Goal: Check status: Check status

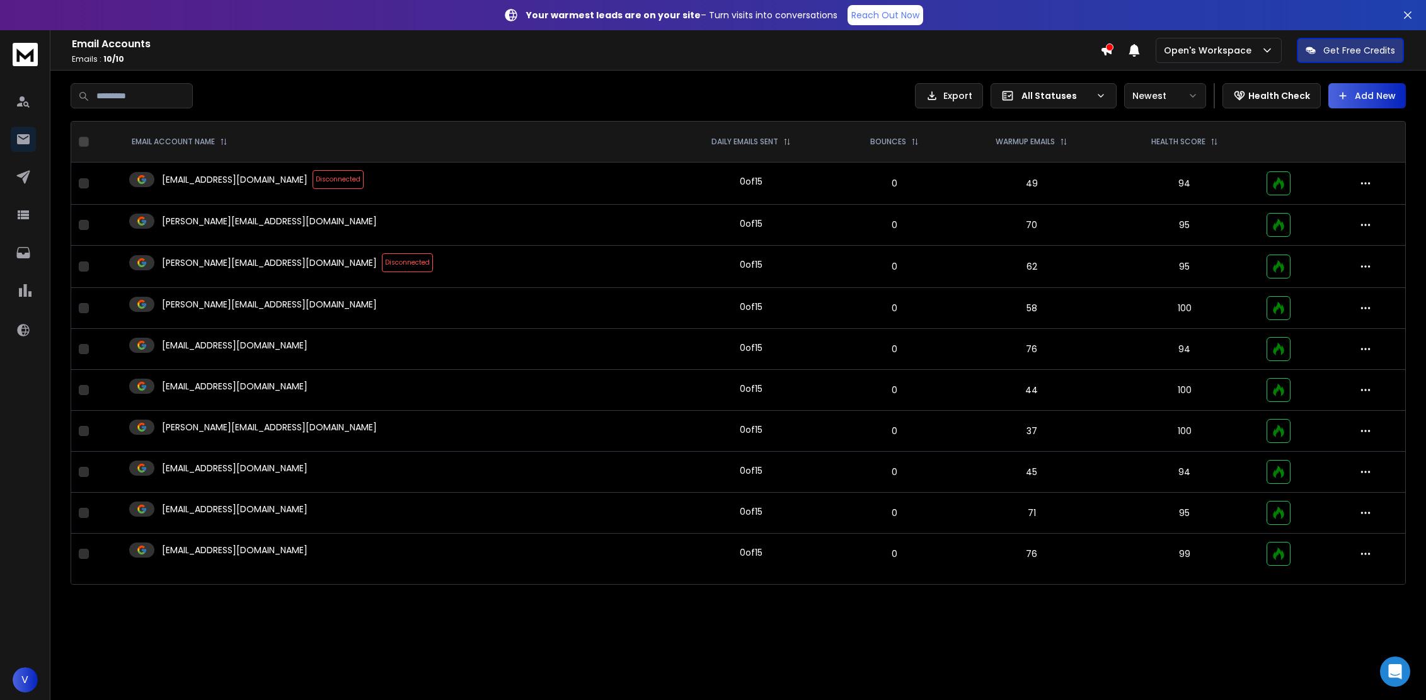
click at [382, 256] on span "Disconnected" at bounding box center [407, 262] width 51 height 19
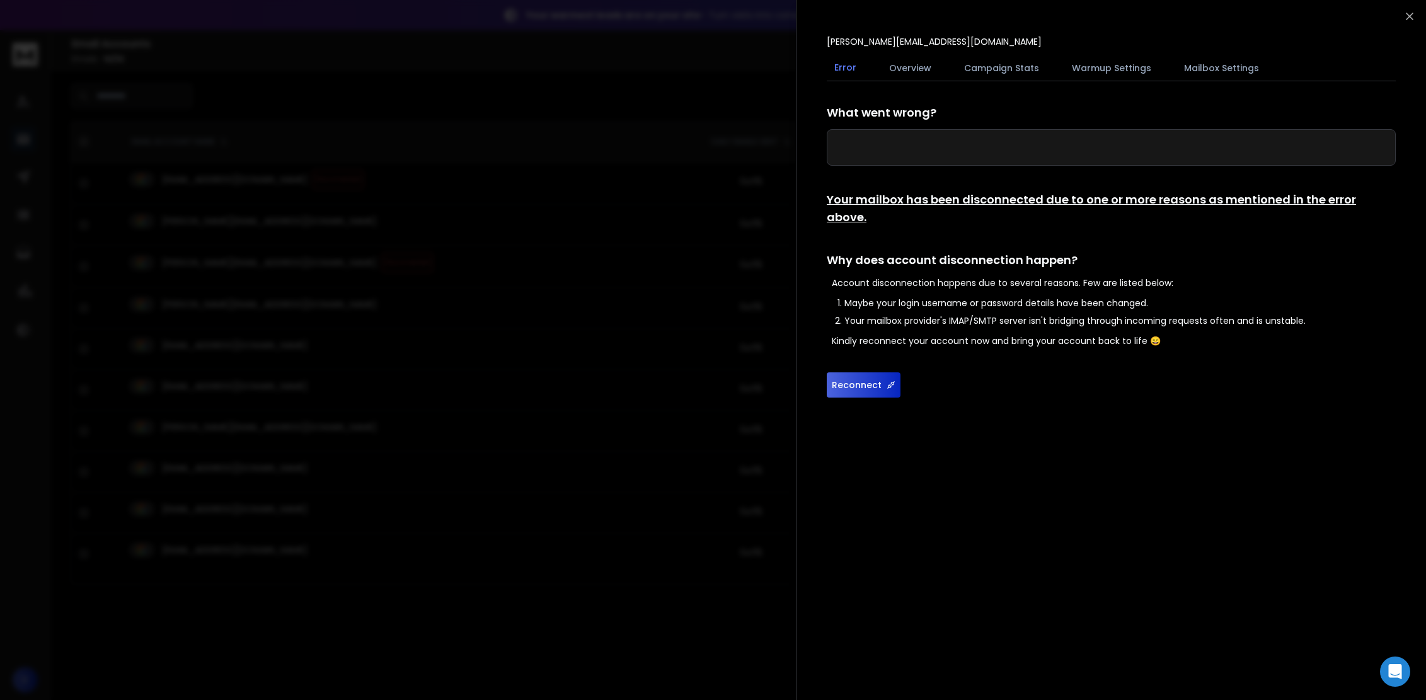
click at [886, 381] on icon at bounding box center [890, 385] width 9 height 9
